Goal: Communication & Community: Answer question/provide support

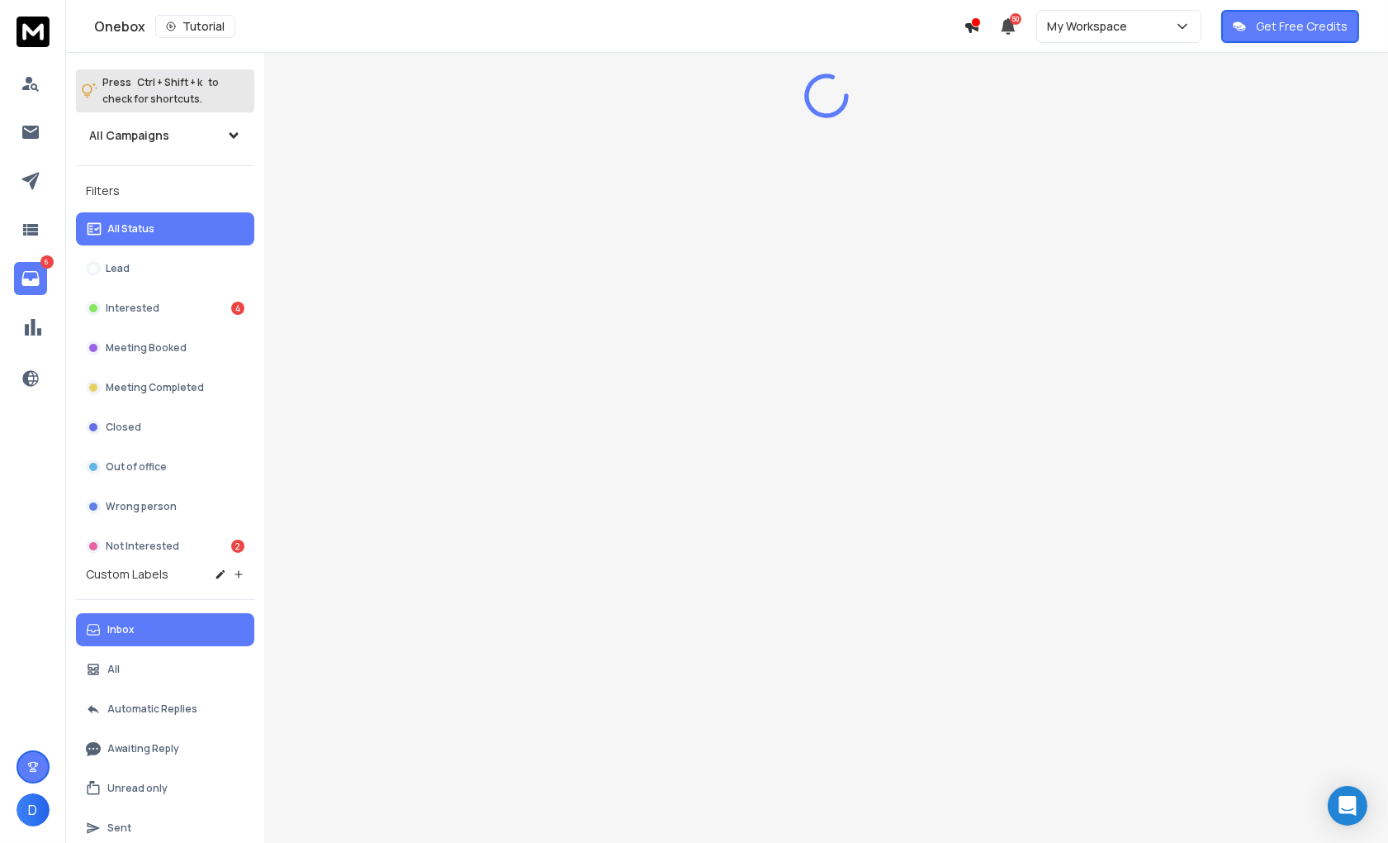
drag, startPoint x: 938, startPoint y: 183, endPoint x: 1107, endPoint y: 141, distance: 173.5
click at [939, 182] on div "Press Ctrl + Shift + k to check for shortcuts. All Campaigns All Campaigns Filt…" at bounding box center [727, 474] width 1322 height 843
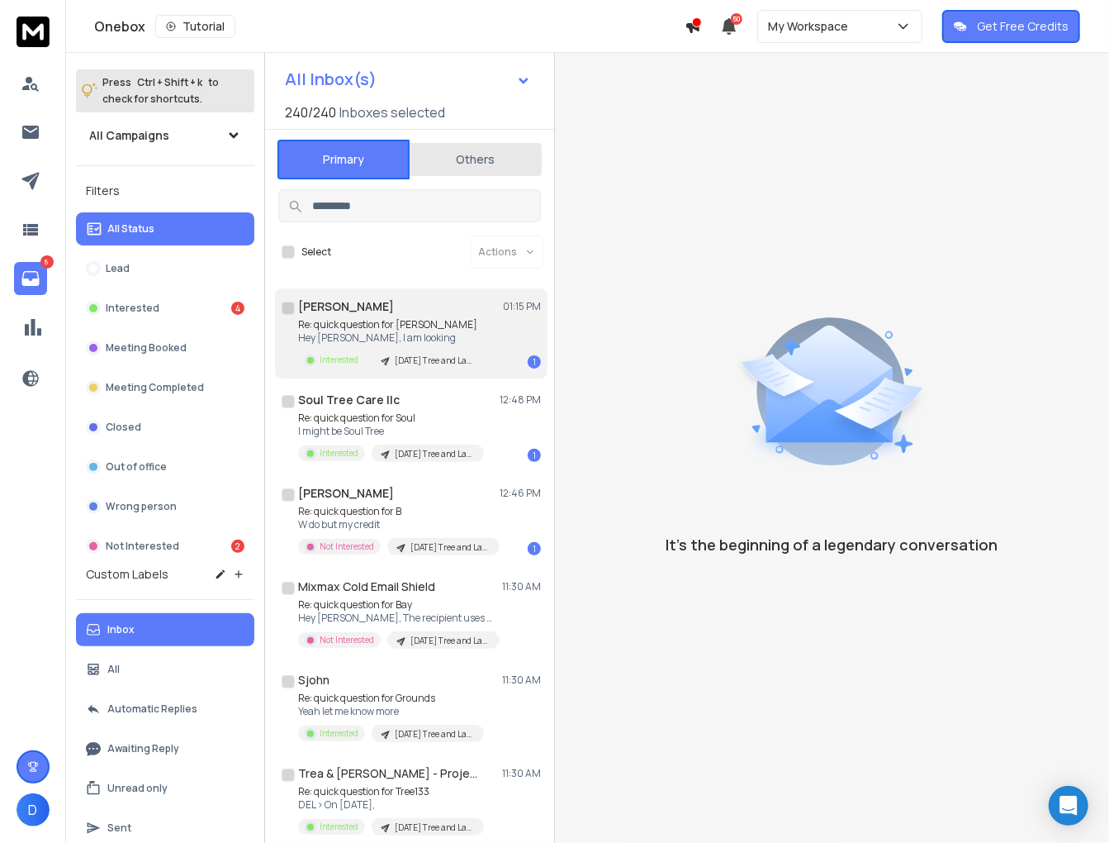
drag, startPoint x: 363, startPoint y: 325, endPoint x: 375, endPoint y: 326, distance: 11.7
click at [363, 325] on p "Re: quick question for [PERSON_NAME]" at bounding box center [391, 324] width 186 height 13
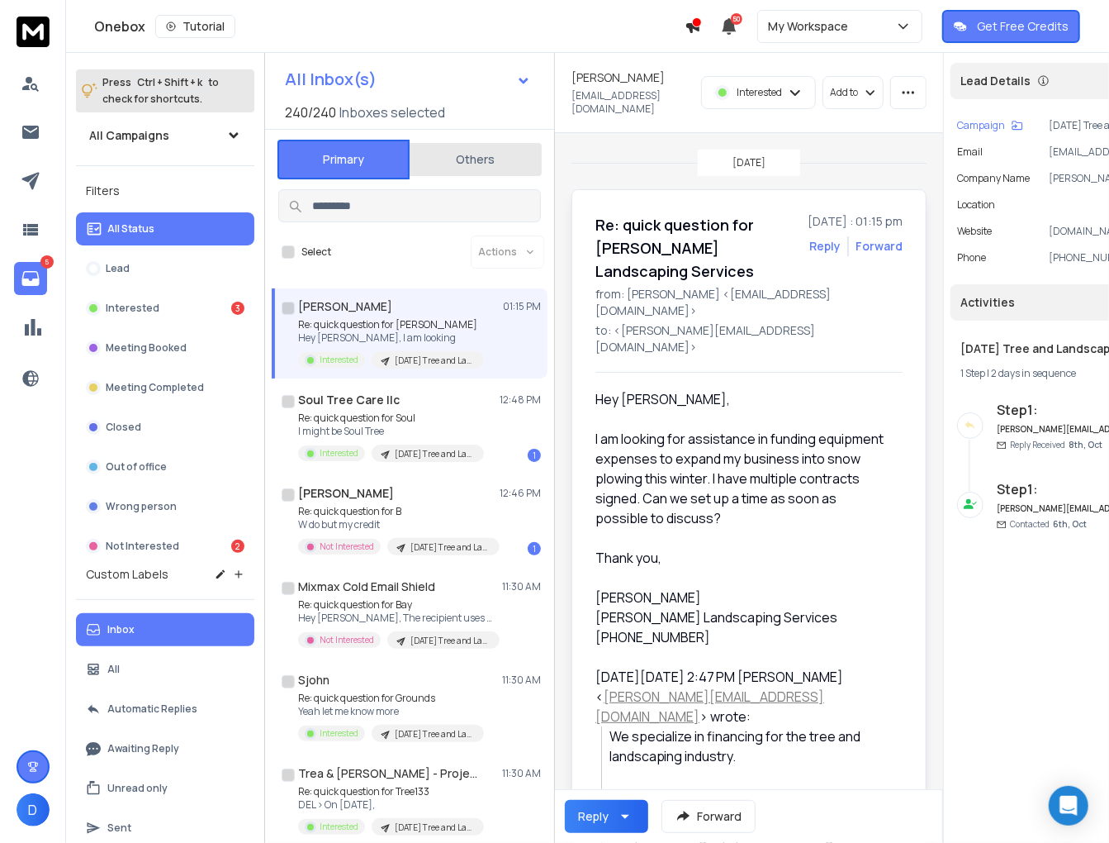
drag, startPoint x: 704, startPoint y: 256, endPoint x: 903, endPoint y: 257, distance: 199.1
click at [903, 286] on p "from: [PERSON_NAME] <[EMAIL_ADDRESS][DOMAIN_NAME]>" at bounding box center [749, 302] width 307 height 33
copy p "[EMAIL_ADDRESS][DOMAIN_NAME]"
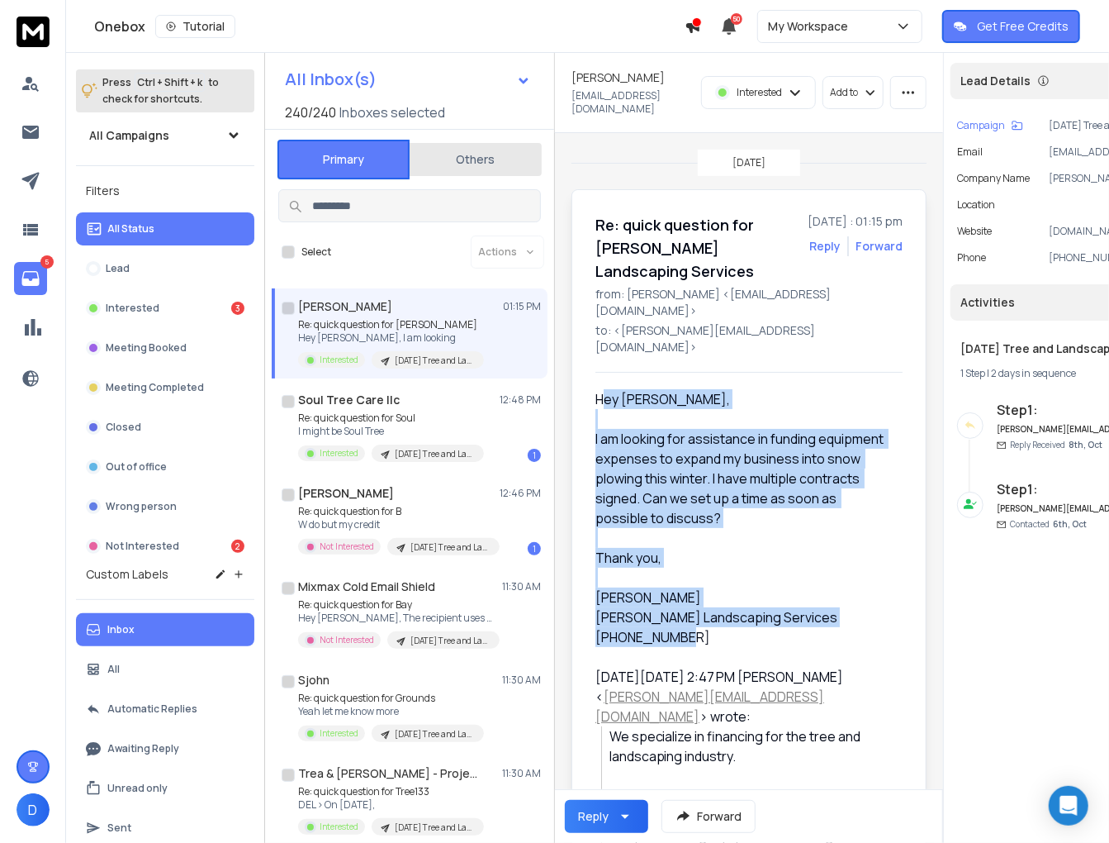
drag, startPoint x: 600, startPoint y: 326, endPoint x: 765, endPoint y: 539, distance: 269.6
click at [765, 539] on div "Hey [PERSON_NAME], I am looking for assistance in funding equipment expenses to…" at bounding box center [743, 518] width 294 height 258
copy div "ey [PERSON_NAME], I am looking for assistance in funding equipment expenses to …"
click at [599, 810] on div "Reply" at bounding box center [593, 816] width 31 height 17
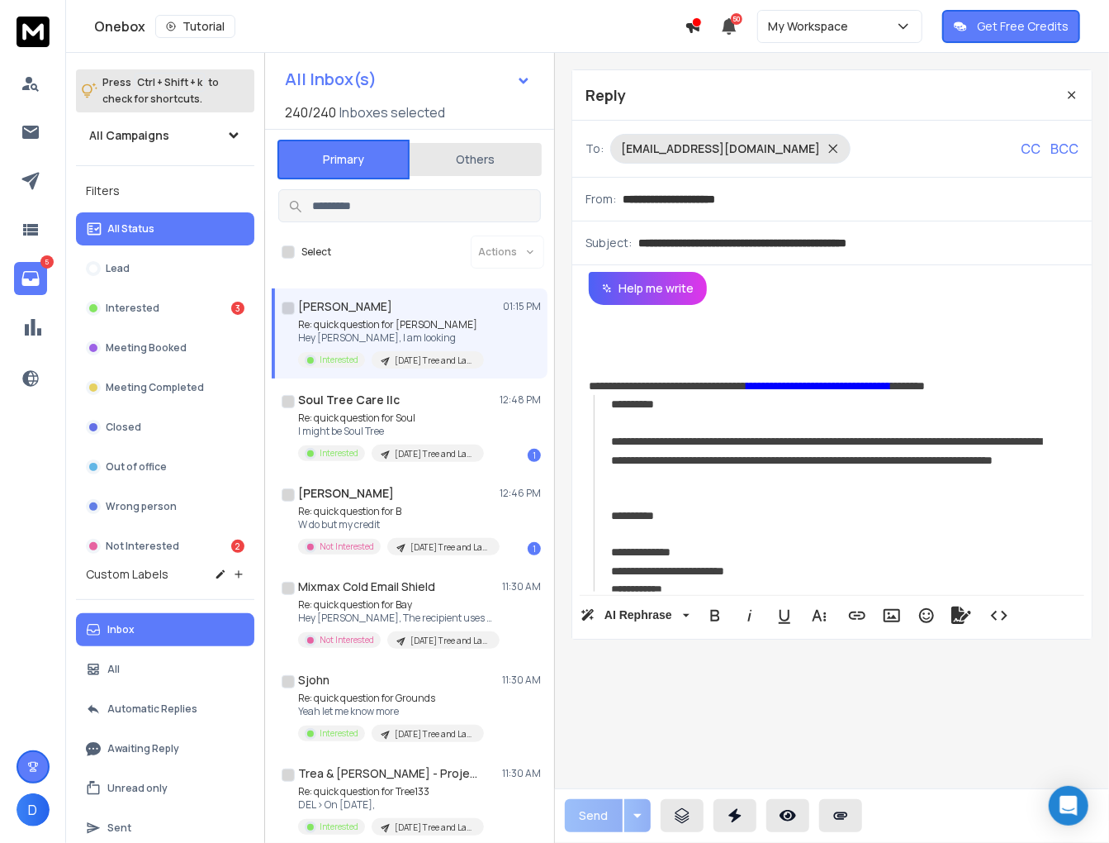
click at [666, 349] on div at bounding box center [832, 348] width 487 height 18
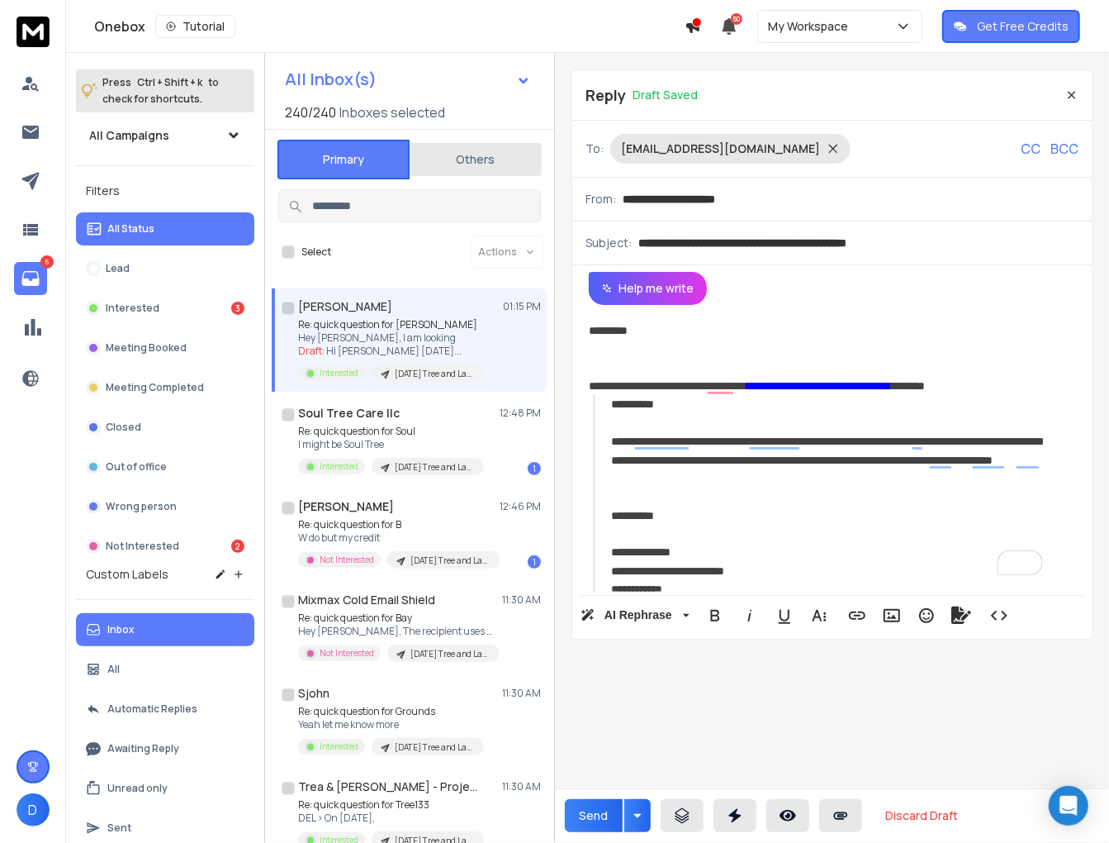
click at [659, 339] on div "*********" at bounding box center [816, 330] width 454 height 18
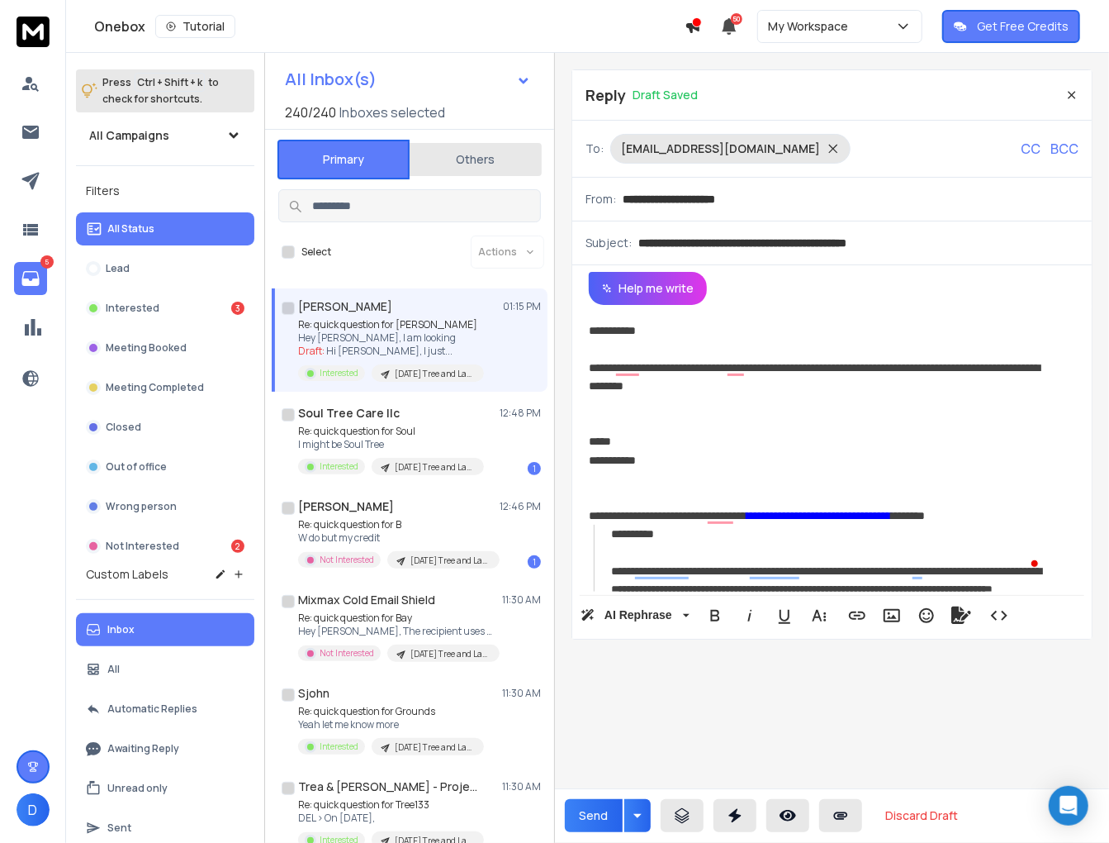
click at [616, 395] on div "**********" at bounding box center [816, 404] width 454 height 130
click at [616, 394] on div "**********" at bounding box center [816, 404] width 454 height 130
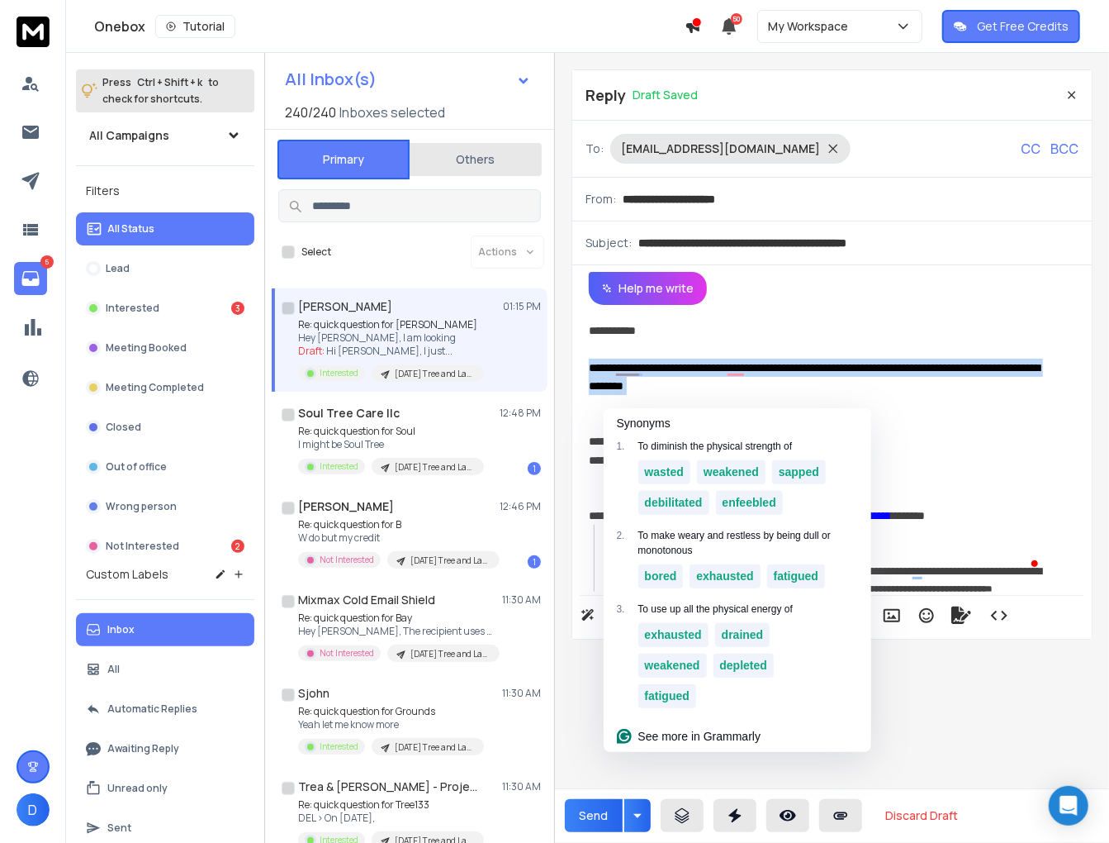
click at [616, 394] on div "**********" at bounding box center [816, 404] width 454 height 130
copy div "**********"
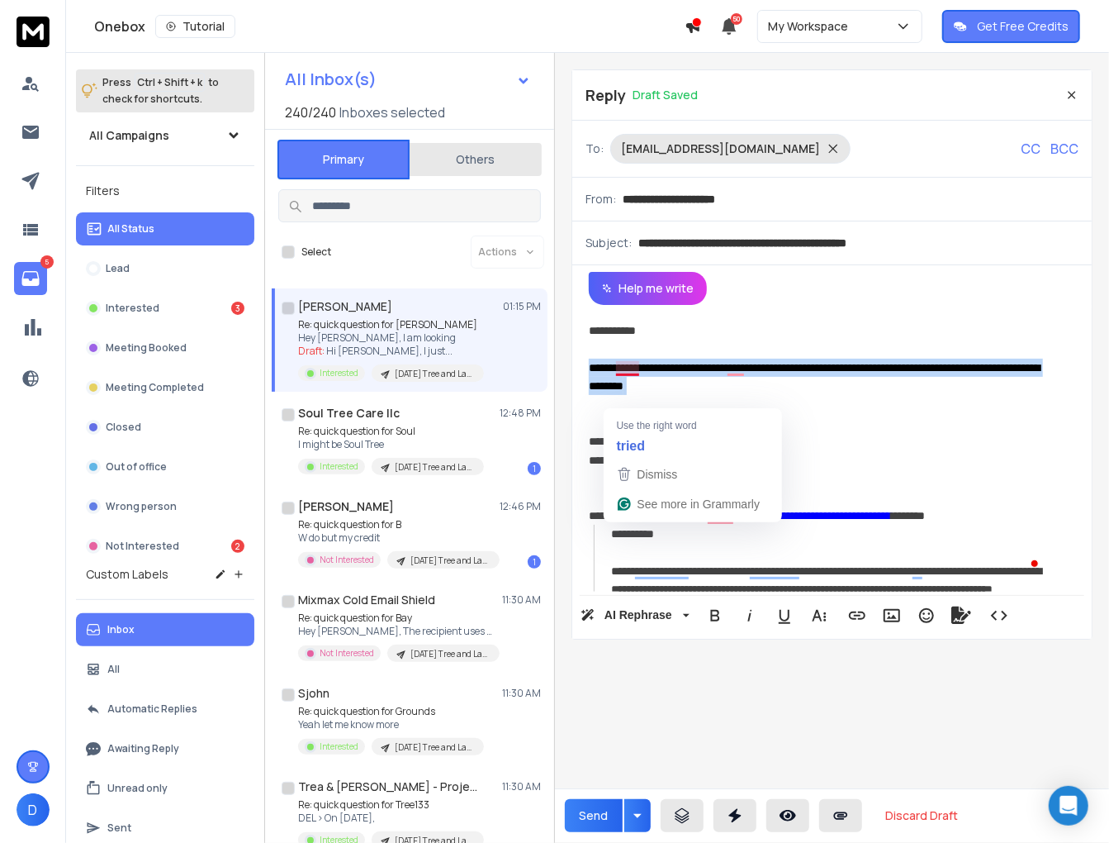
click at [626, 399] on div "**********" at bounding box center [816, 404] width 454 height 130
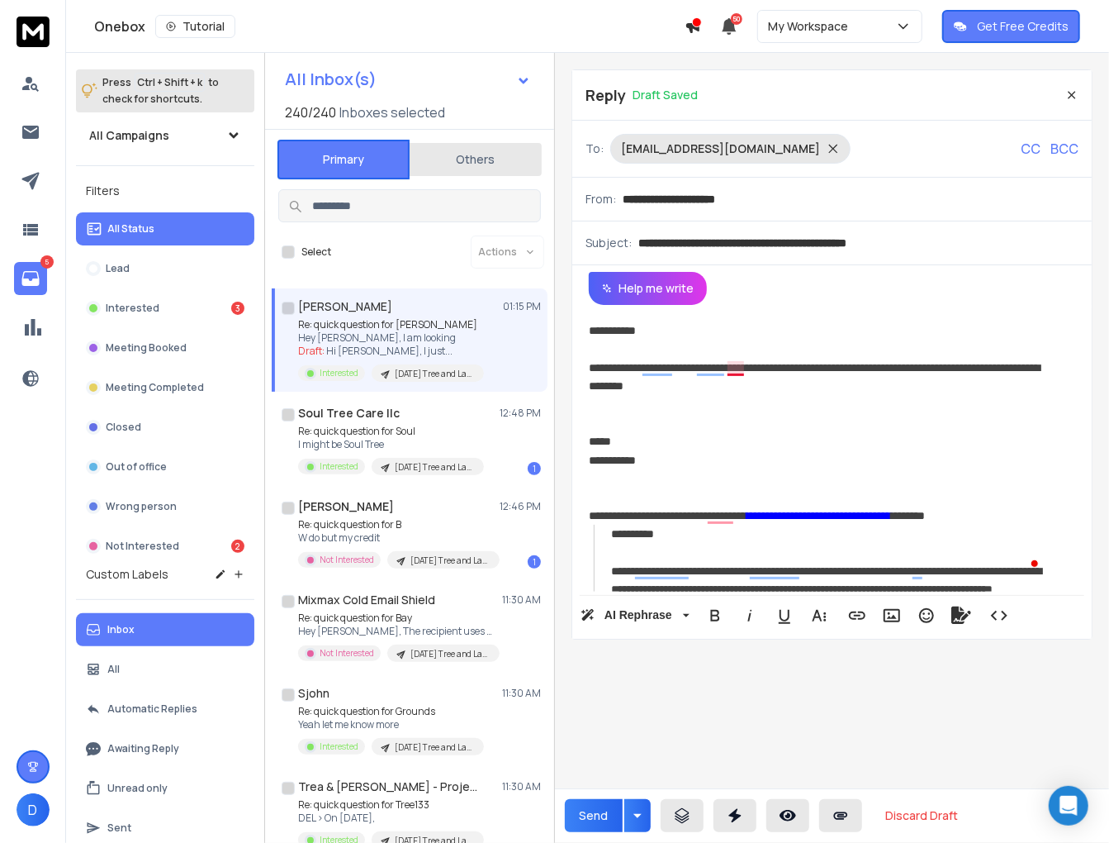
click at [738, 400] on div "**********" at bounding box center [816, 404] width 454 height 130
drag, startPoint x: 585, startPoint y: 814, endPoint x: 691, endPoint y: 758, distance: 120.1
click at [588, 813] on button "Send" at bounding box center [594, 815] width 58 height 33
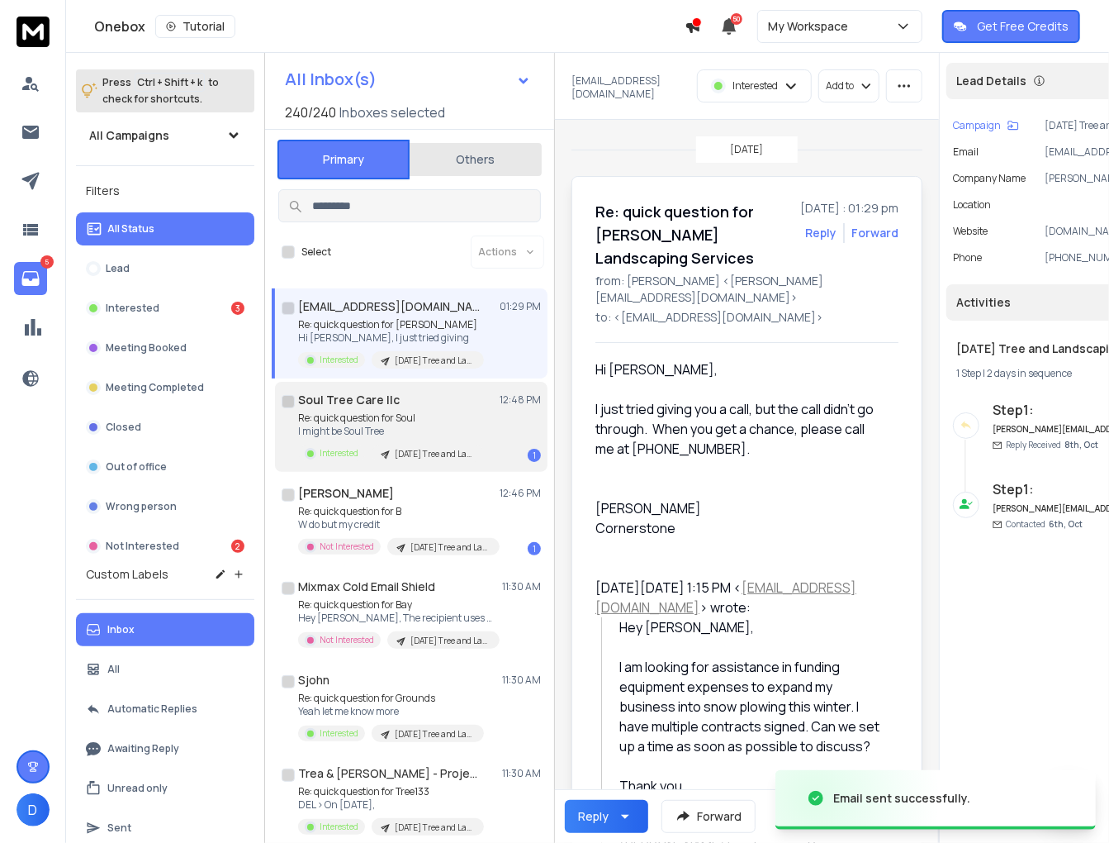
click at [349, 414] on p "Re: quick question for Soul" at bounding box center [391, 417] width 186 height 13
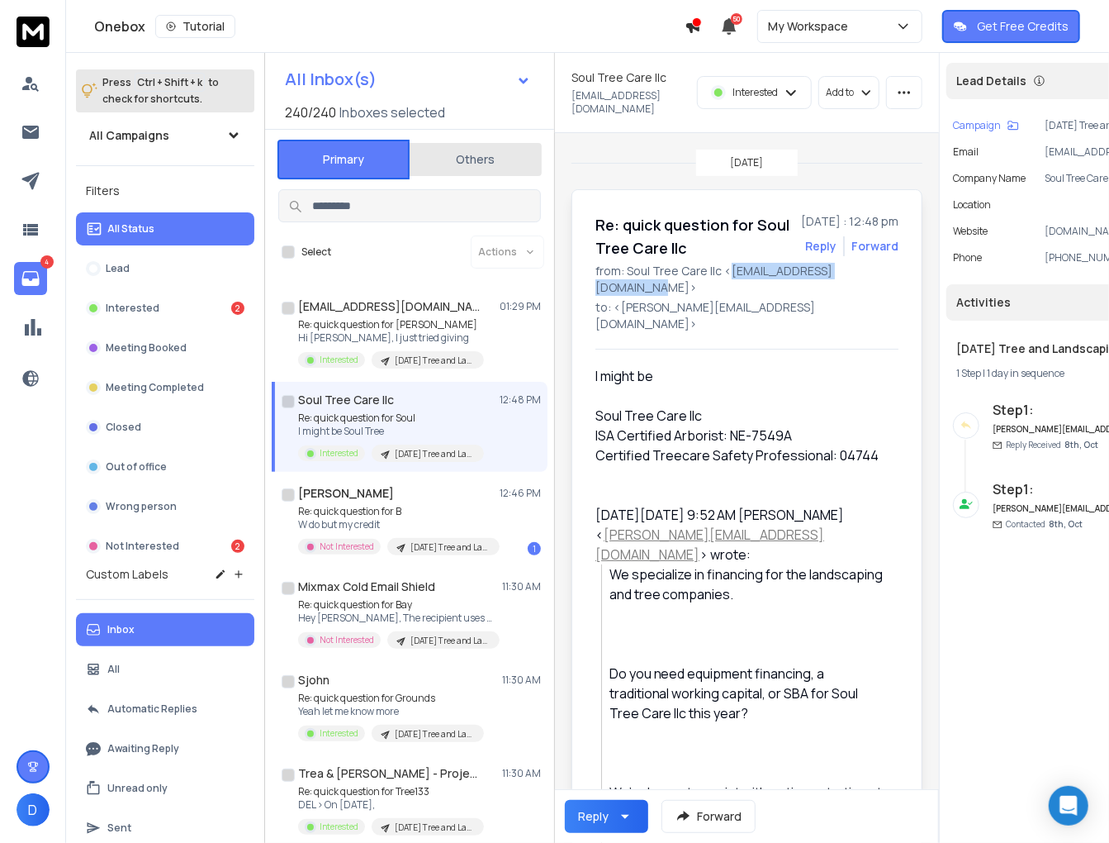
drag, startPoint x: 725, startPoint y: 259, endPoint x: 870, endPoint y: 259, distance: 144.6
click at [870, 263] on p "from: Soul Tree Care llc <[EMAIL_ADDRESS][DOMAIN_NAME]>" at bounding box center [747, 279] width 303 height 33
copy p "[EMAIL_ADDRESS][DOMAIN_NAME]"
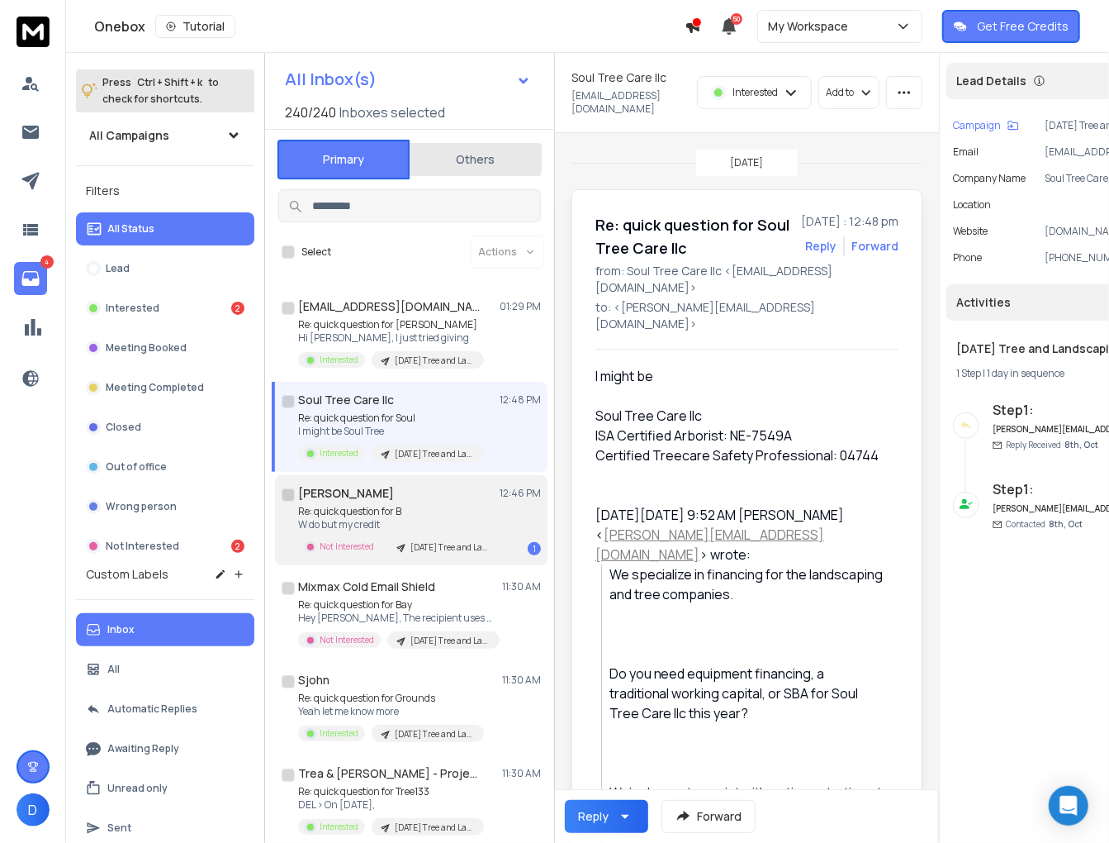
click at [450, 514] on p "Re: quick question for B" at bounding box center [397, 511] width 198 height 13
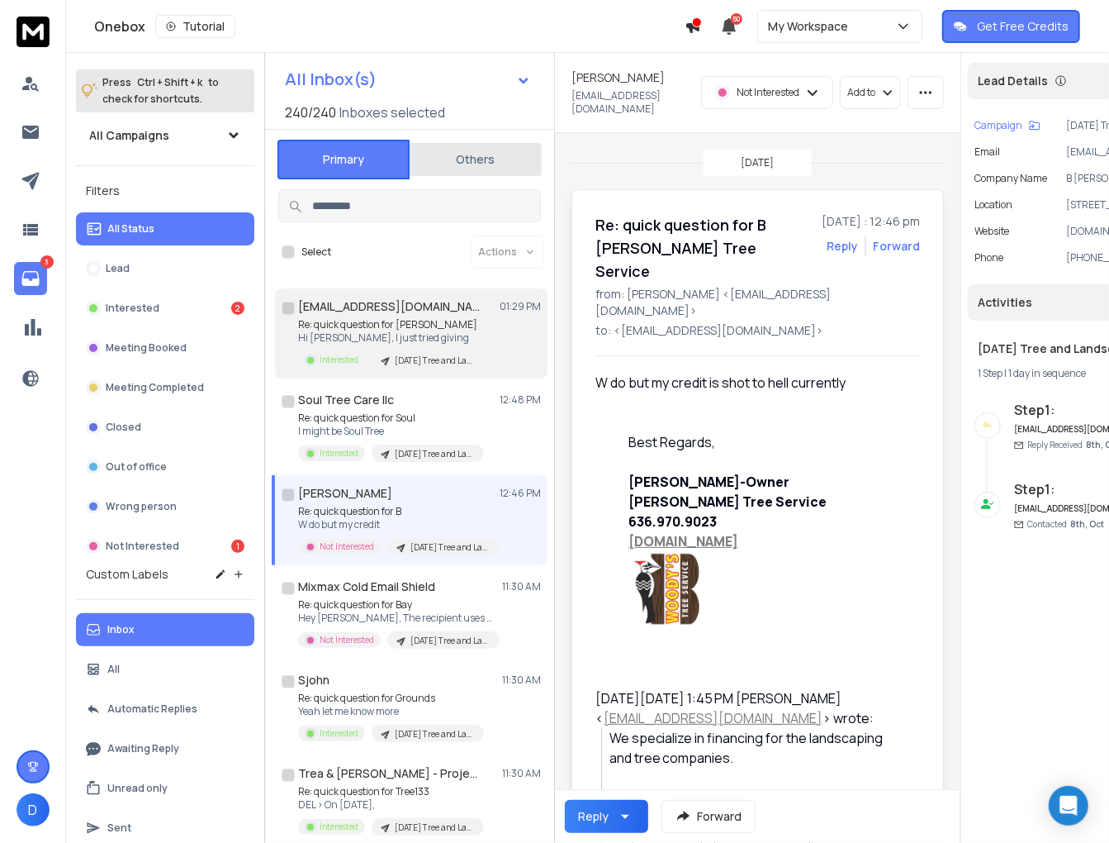
drag, startPoint x: 358, startPoint y: 397, endPoint x: 449, endPoint y: 345, distance: 104.7
click at [358, 396] on h1 "Soul Tree Care llc" at bounding box center [346, 400] width 96 height 17
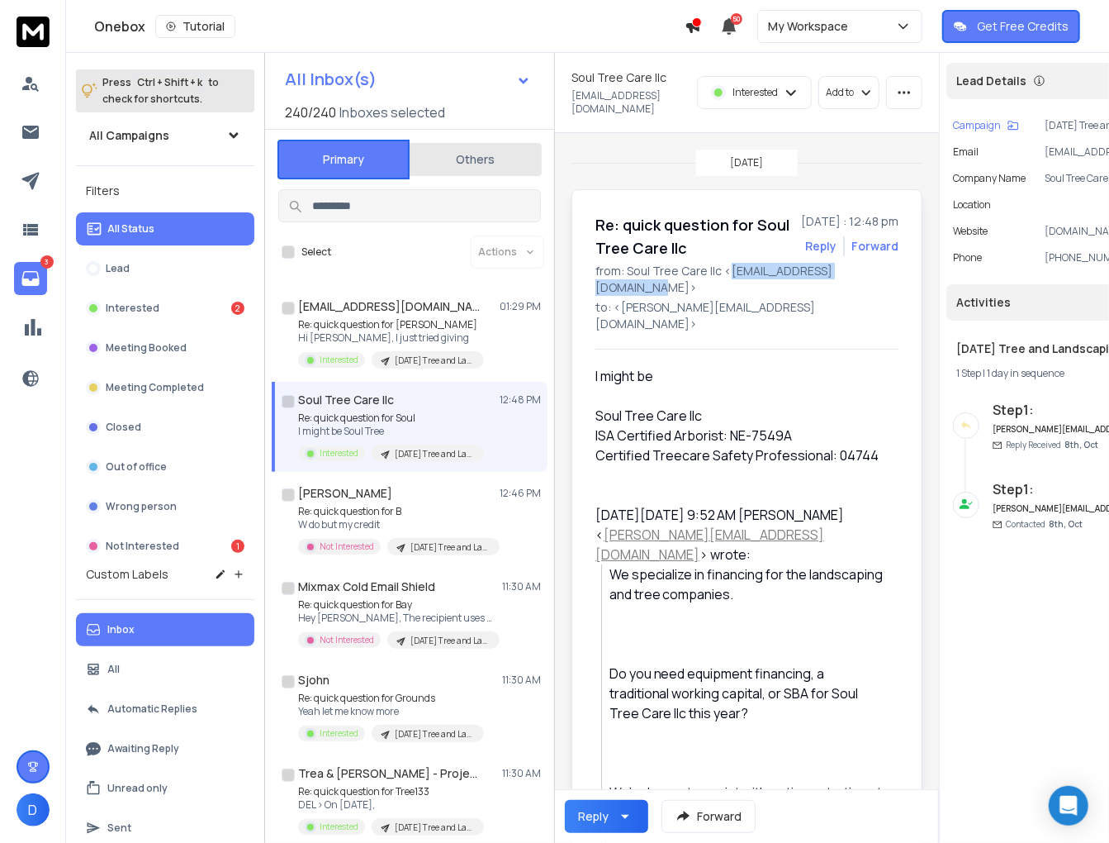
drag, startPoint x: 728, startPoint y: 254, endPoint x: 1018, endPoint y: 251, distance: 290.8
click at [874, 263] on p "from: Soul Tree Care llc <[EMAIL_ADDRESS][DOMAIN_NAME]>" at bounding box center [747, 279] width 303 height 33
copy p "[EMAIL_ADDRESS][DOMAIN_NAME]"
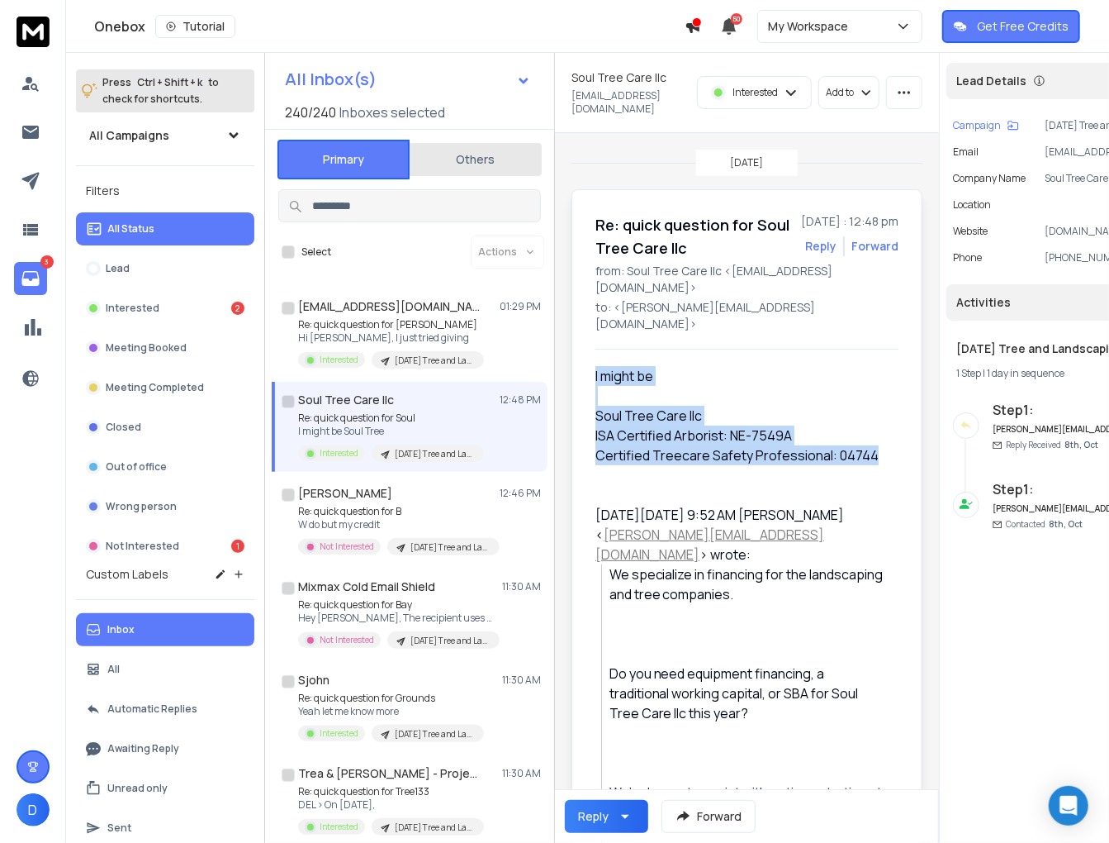
drag, startPoint x: 595, startPoint y: 326, endPoint x: 996, endPoint y: 415, distance: 411.0
click at [885, 407] on div "I might be Soul Tree Care llc ISA Certified Arborist: NE-7549A Certified Treeca…" at bounding box center [741, 415] width 290 height 99
copy div "I might be Soul Tree Care llc ISA Certified Arborist: NE-7549A Certified Treeca…"
drag, startPoint x: 161, startPoint y: 309, endPoint x: 183, endPoint y: 310, distance: 21.5
click at [161, 309] on button "Interested 2" at bounding box center [165, 308] width 178 height 33
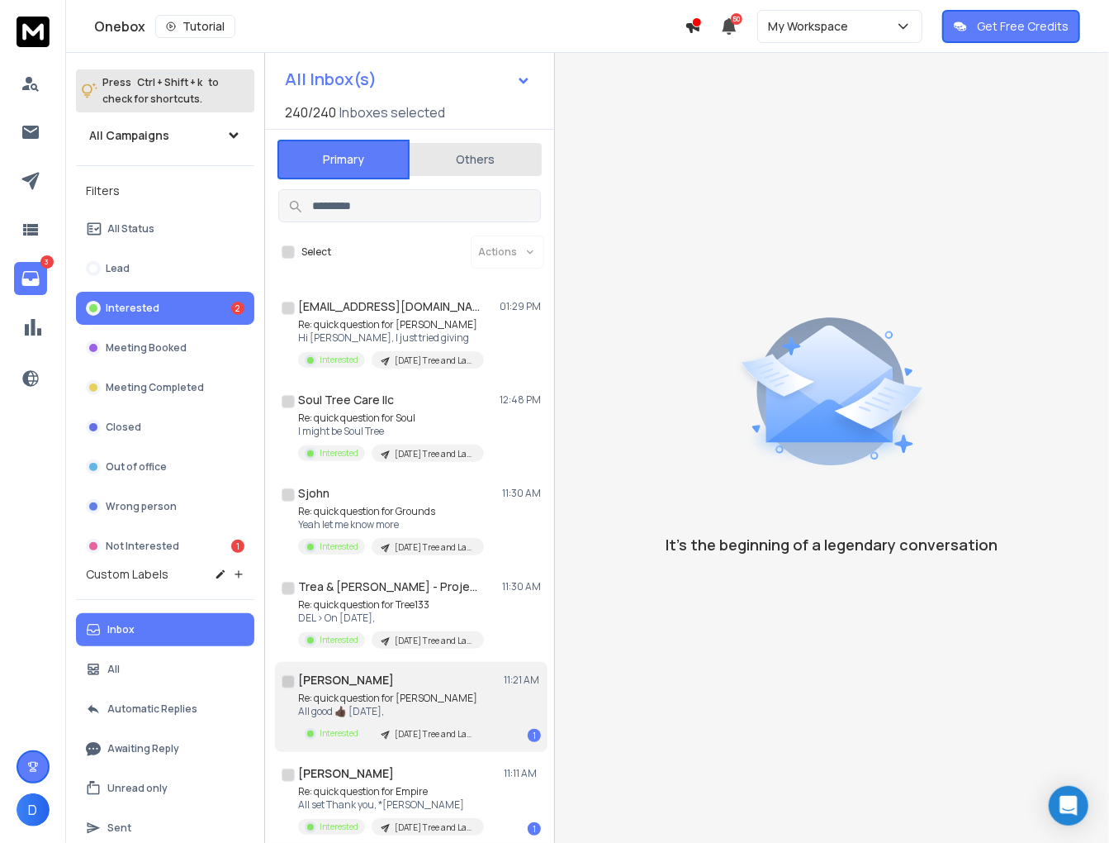
click at [410, 691] on p "Re: quick question for [PERSON_NAME]" at bounding box center [391, 697] width 186 height 13
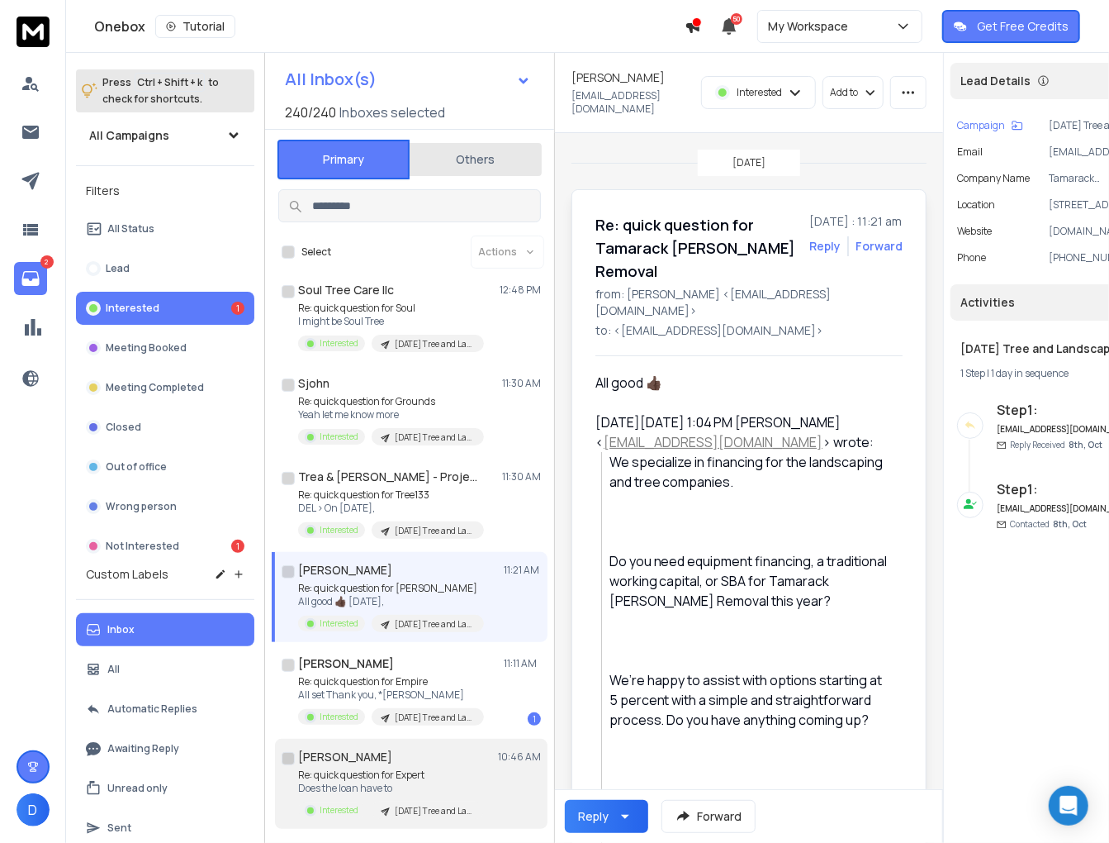
scroll to position [183, 0]
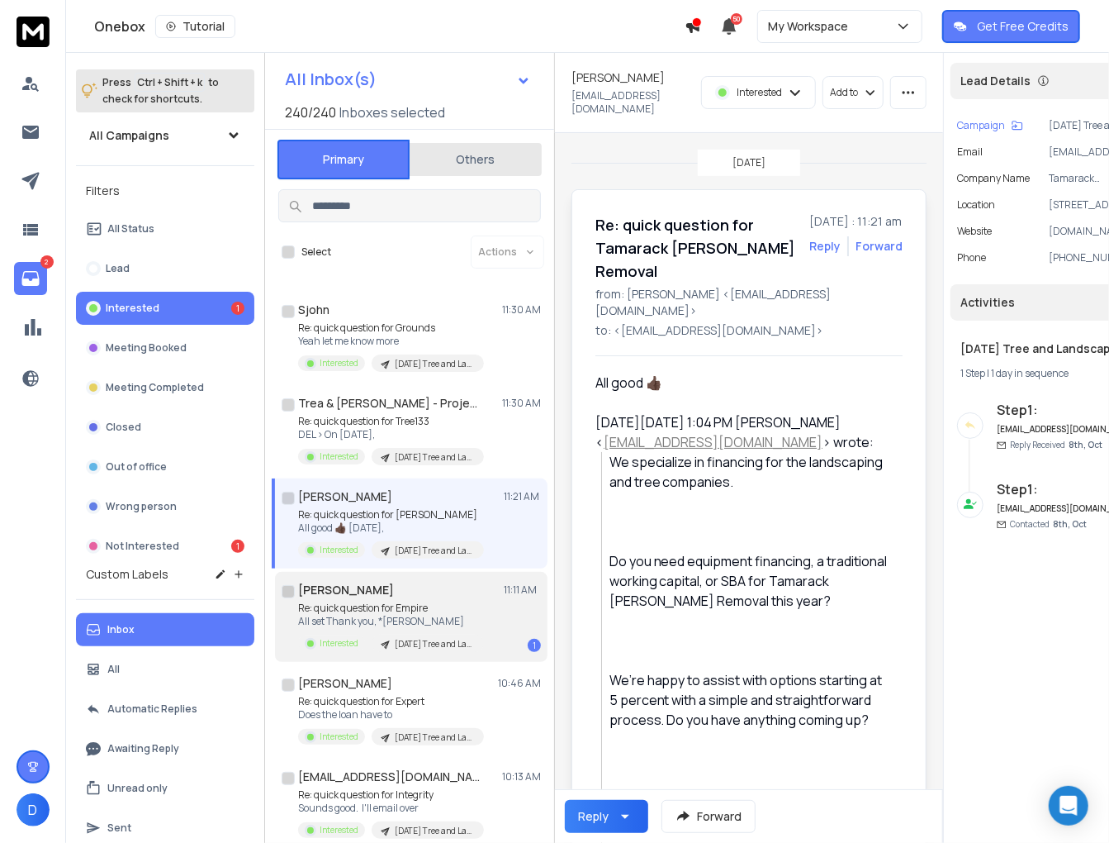
click at [413, 617] on p "All set Thank you, *[PERSON_NAME]" at bounding box center [391, 621] width 186 height 13
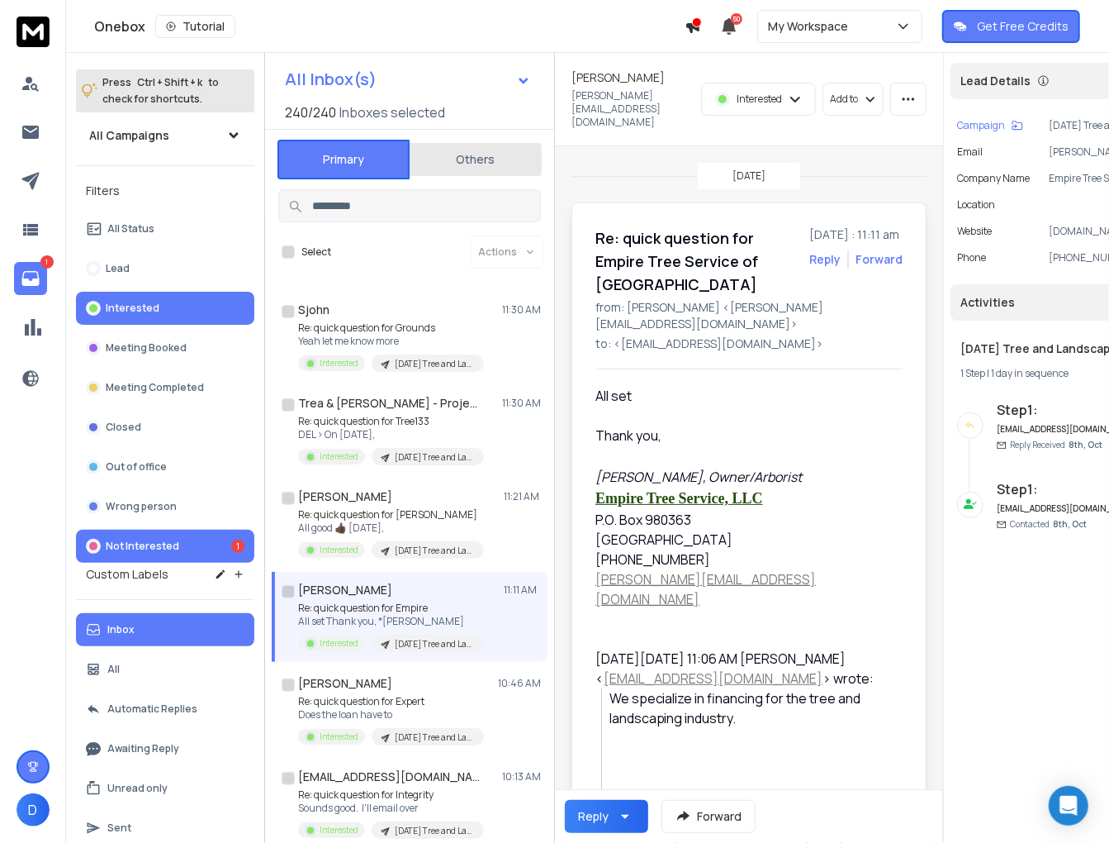
click at [192, 541] on button "Not Interested 1" at bounding box center [165, 545] width 178 height 33
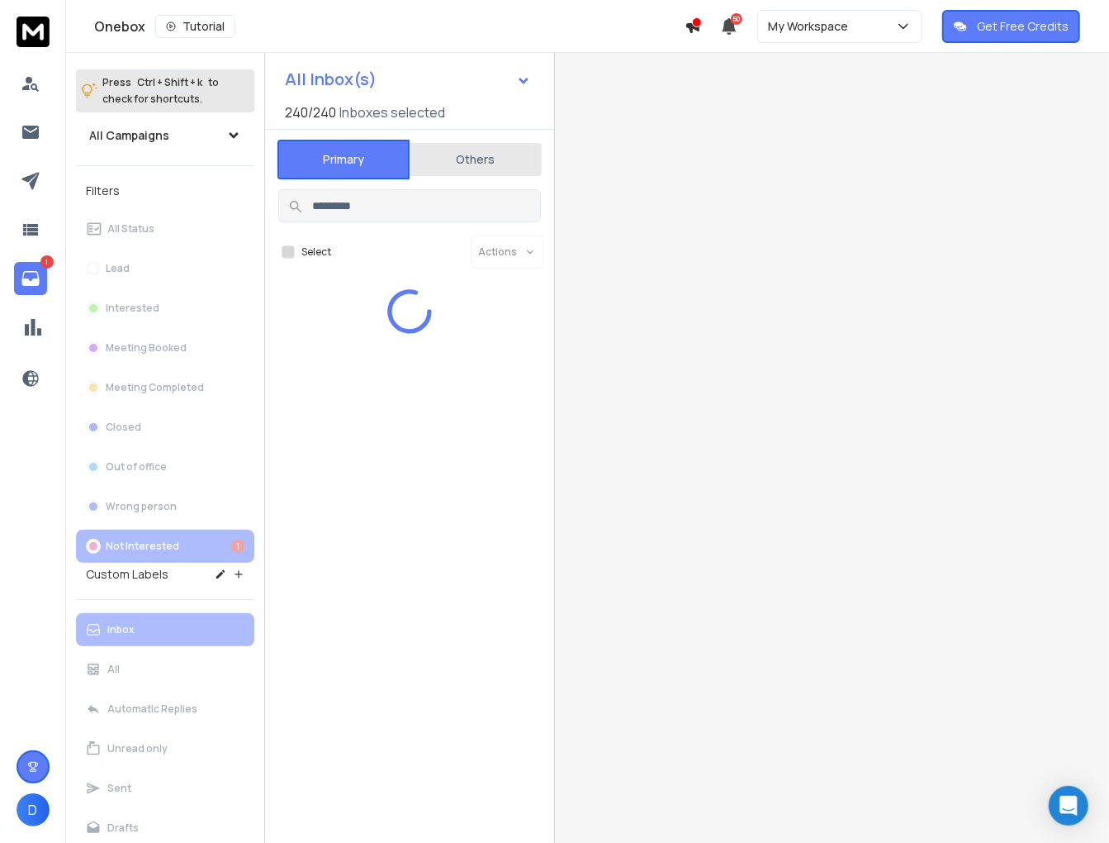
scroll to position [0, 0]
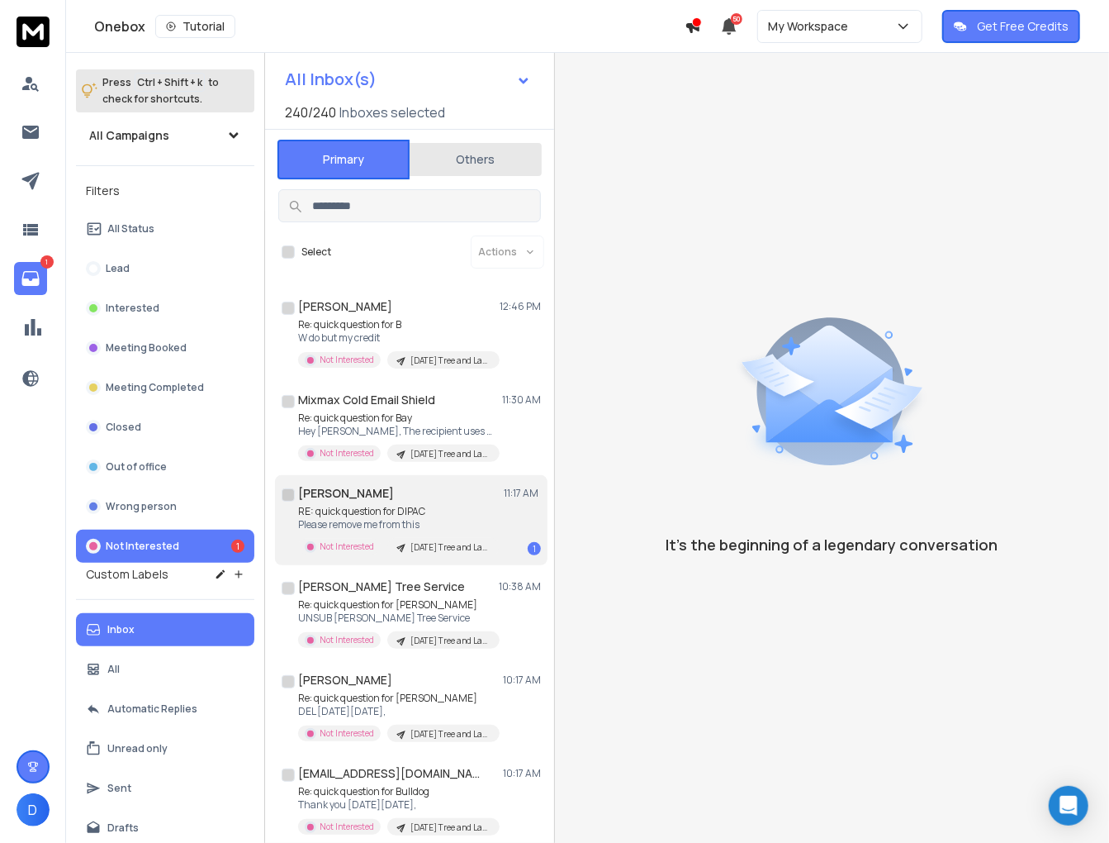
click at [383, 512] on p "RE: quick question for DIPAC" at bounding box center [397, 511] width 198 height 13
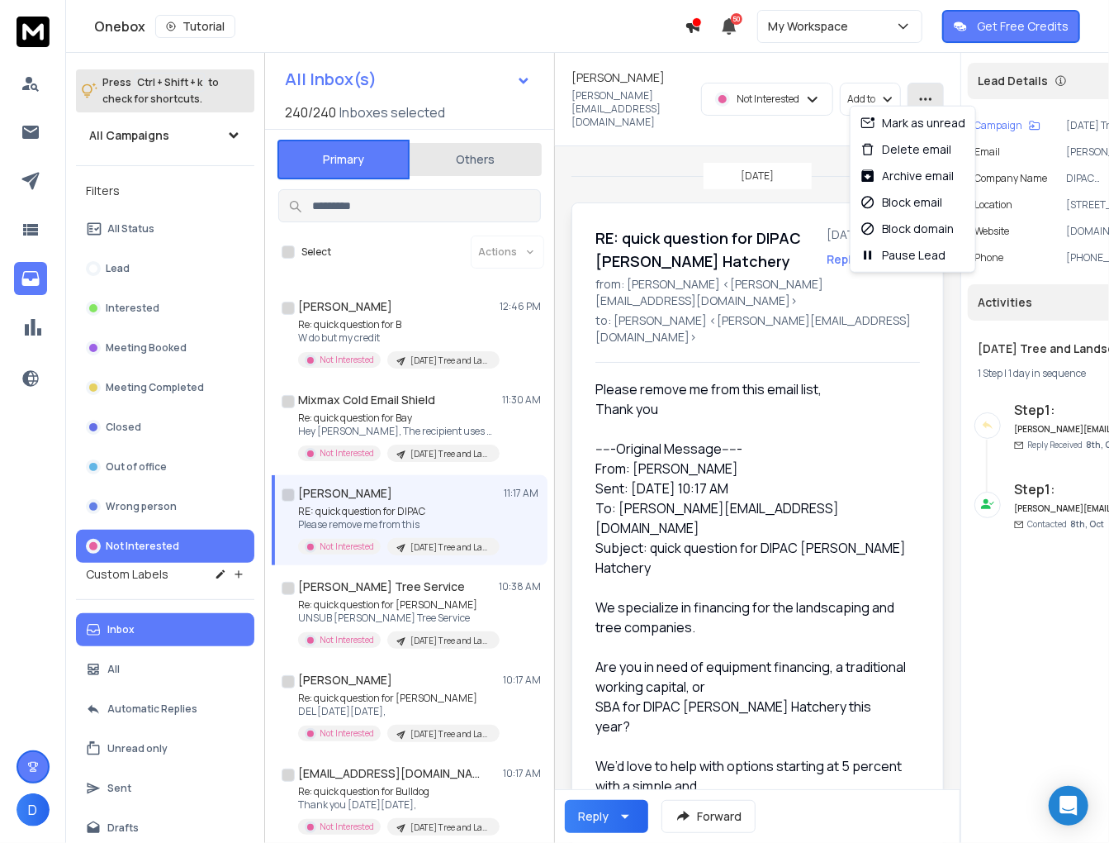
click at [933, 92] on icon "button" at bounding box center [926, 99] width 15 height 15
click at [914, 198] on div "Block email" at bounding box center [902, 202] width 82 height 17
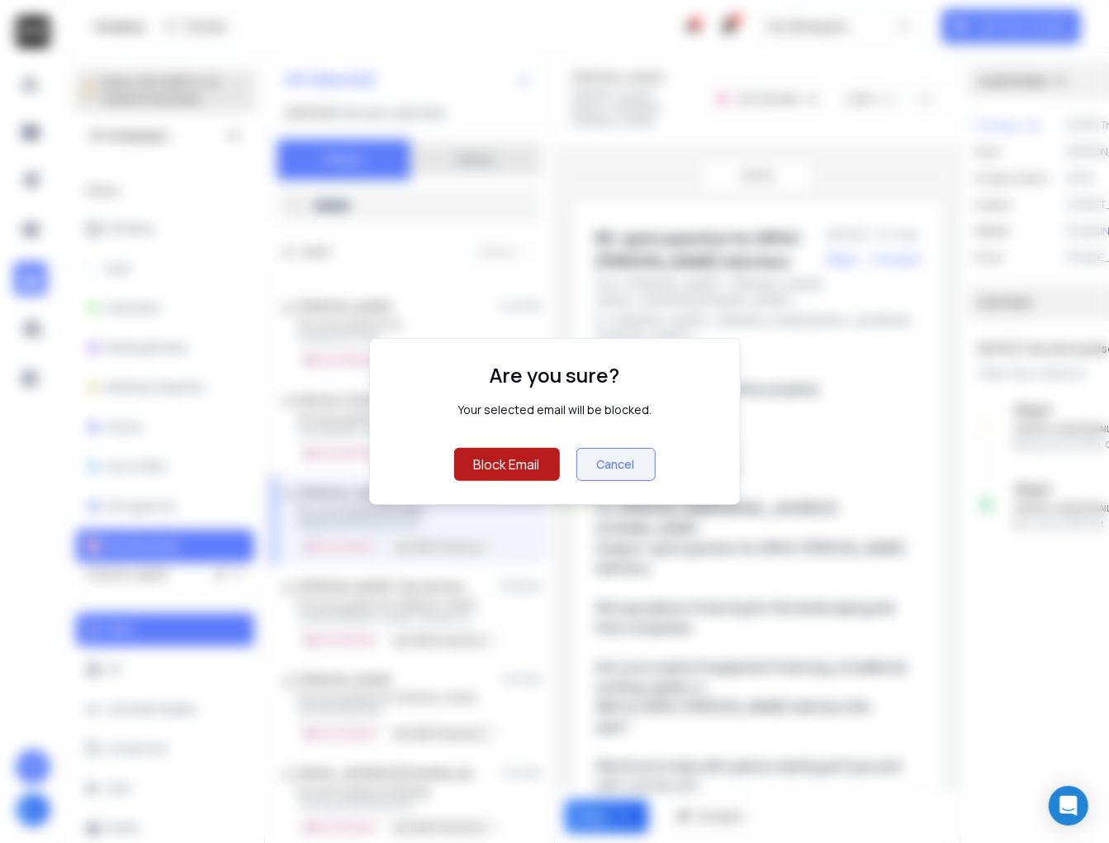
click at [509, 465] on button "Block Email" at bounding box center [507, 464] width 106 height 33
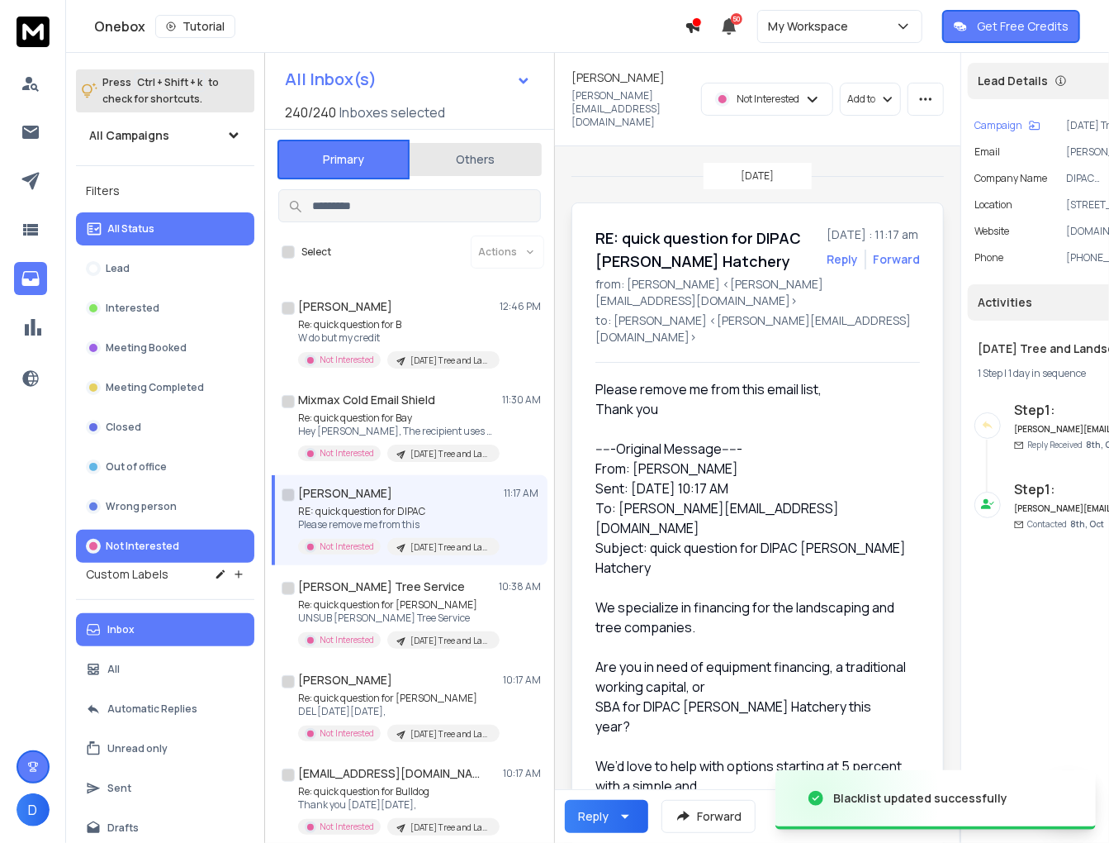
click at [139, 225] on p "All Status" at bounding box center [130, 228] width 47 height 13
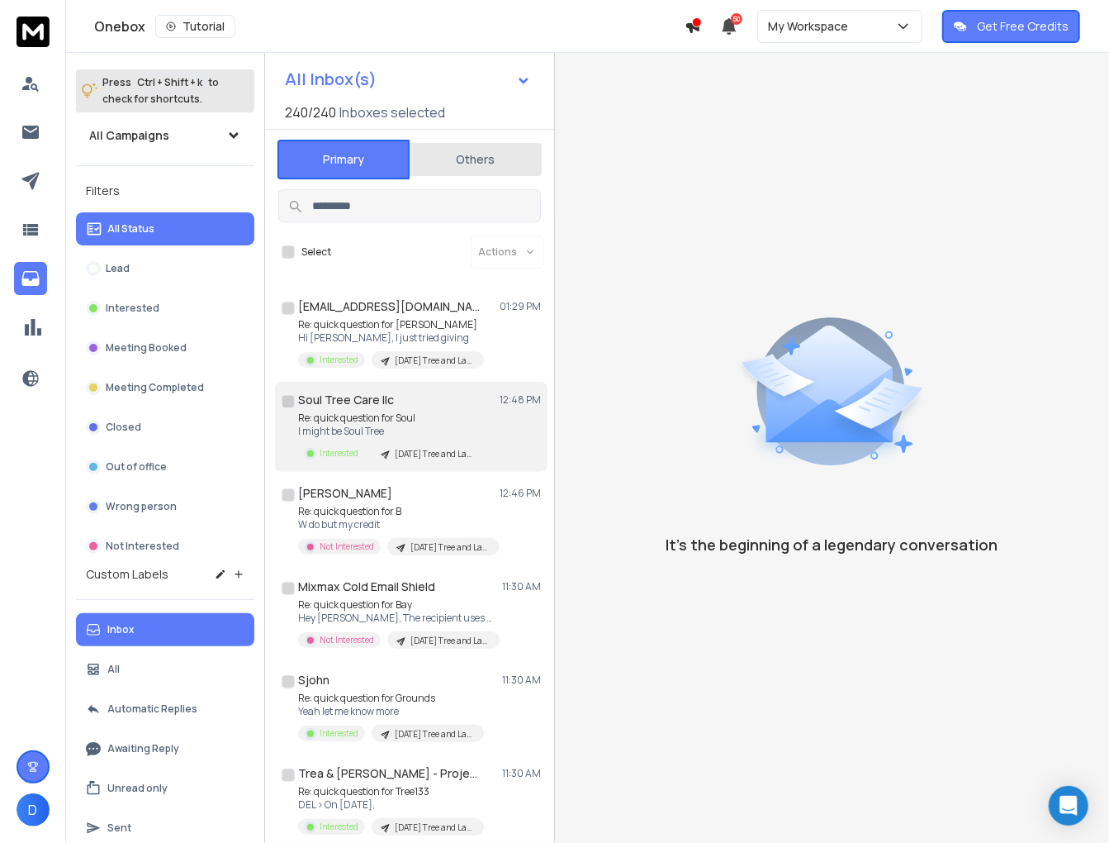
click at [344, 415] on p "Re: quick question for Soul" at bounding box center [391, 417] width 186 height 13
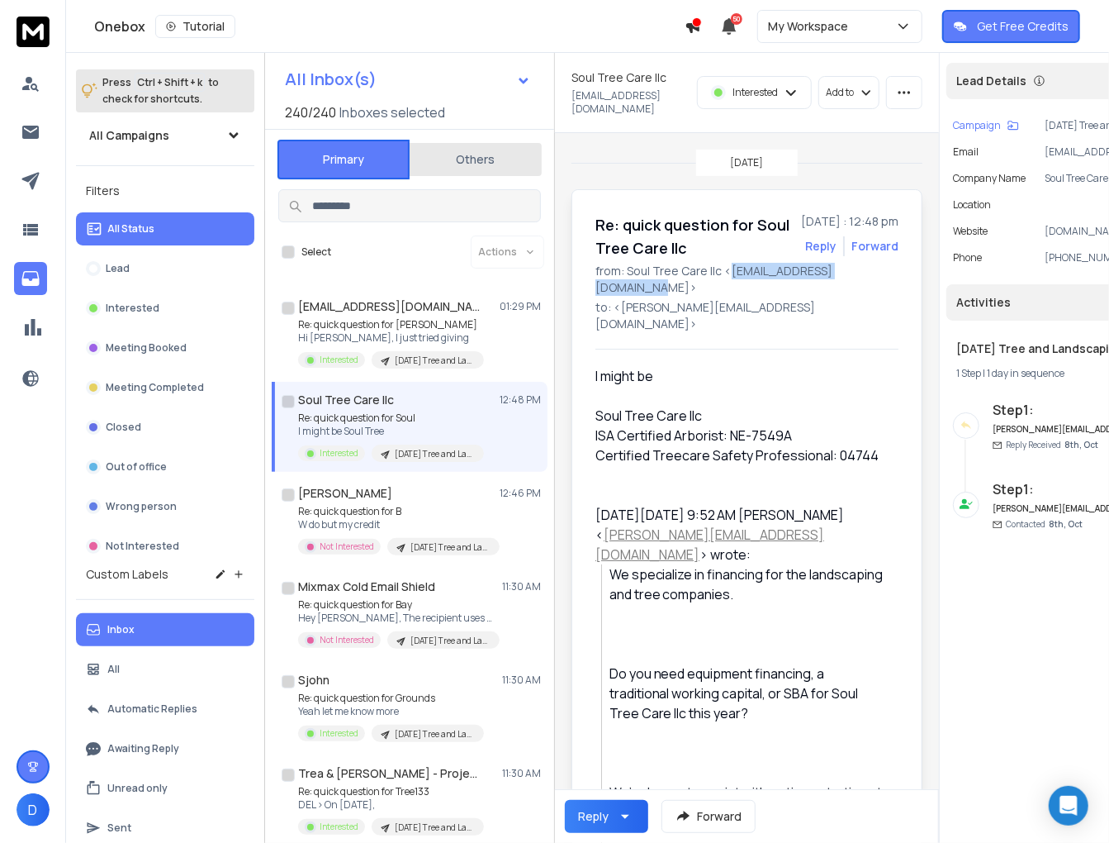
drag, startPoint x: 728, startPoint y: 259, endPoint x: 869, endPoint y: 259, distance: 141.2
click at [869, 263] on p "from: Soul Tree Care llc <[EMAIL_ADDRESS][DOMAIN_NAME]>" at bounding box center [747, 279] width 303 height 33
copy p "[EMAIL_ADDRESS][DOMAIN_NAME]"
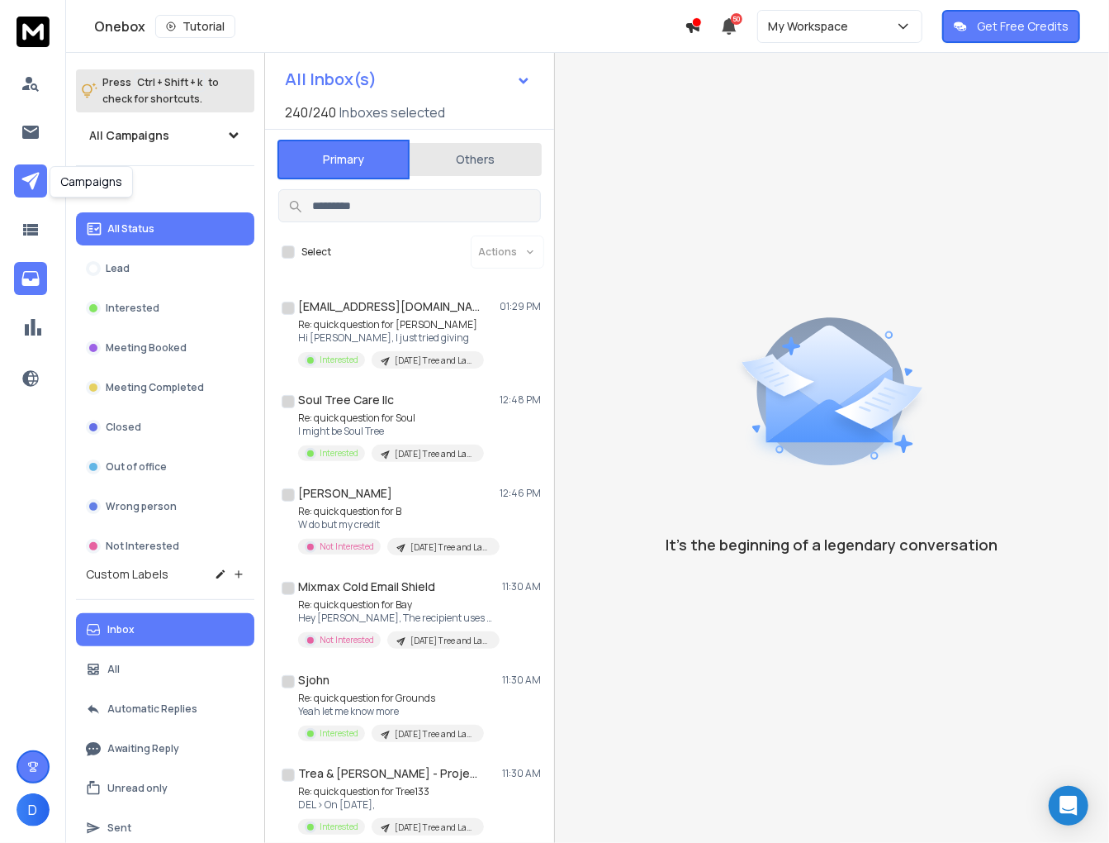
click at [35, 183] on icon at bounding box center [29, 181] width 17 height 17
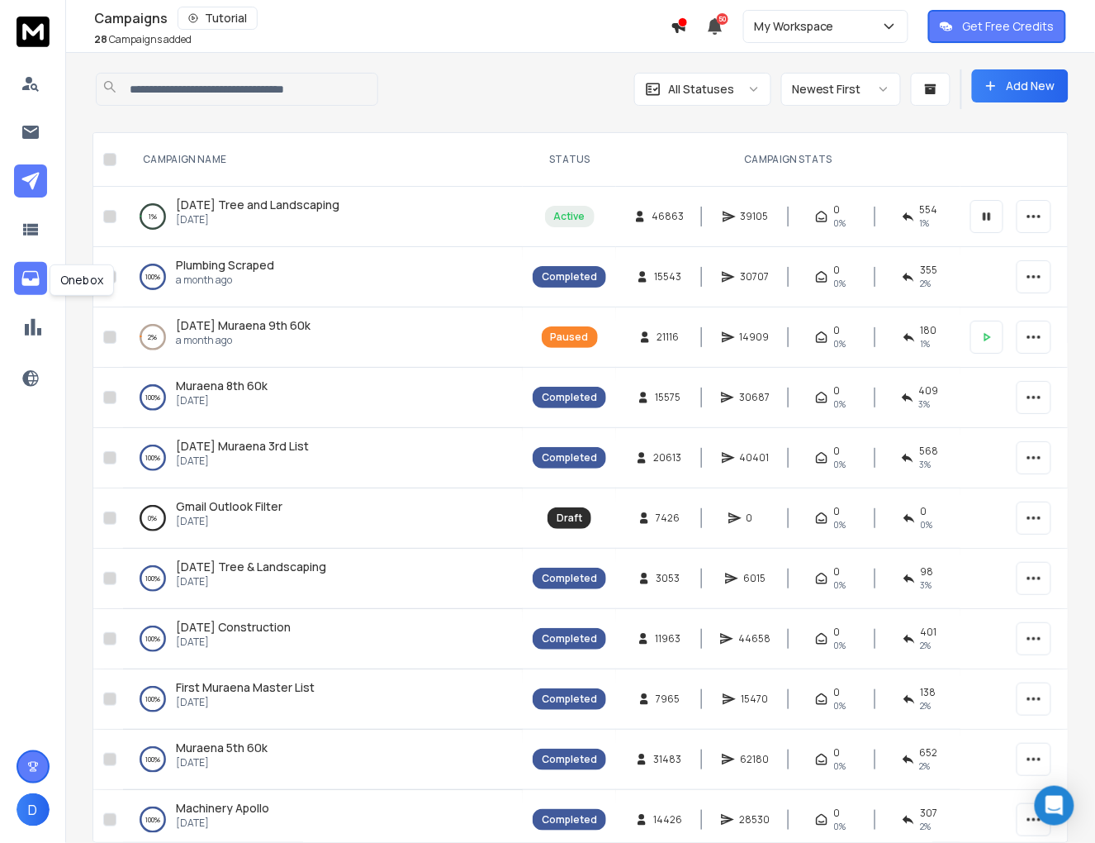
click at [33, 286] on icon at bounding box center [29, 278] width 17 height 15
